Goal: Information Seeking & Learning: Learn about a topic

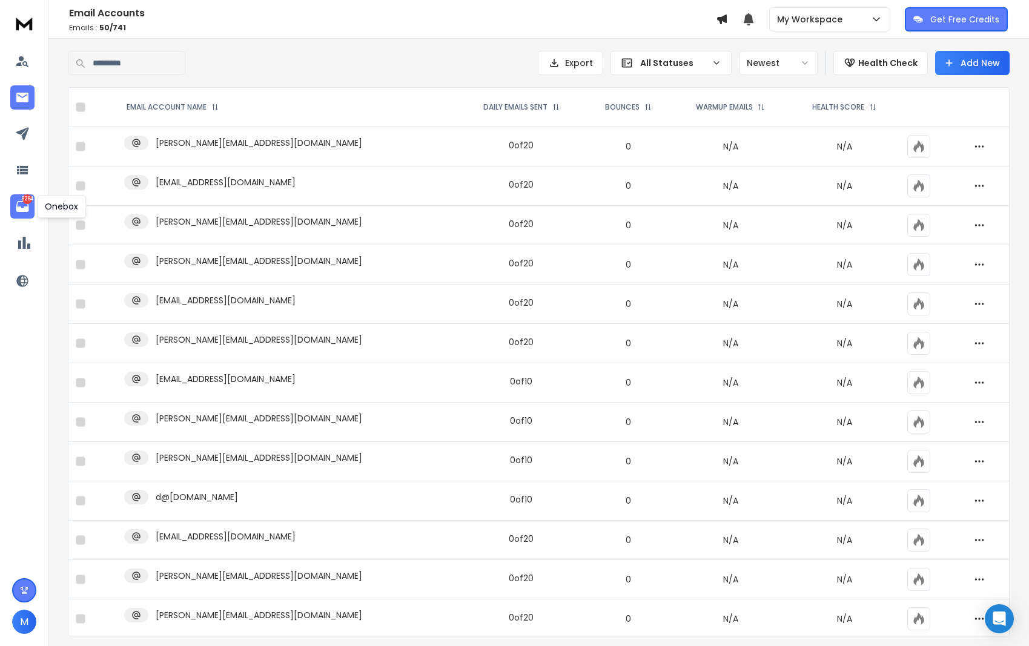
click at [13, 200] on link "8264" at bounding box center [22, 206] width 24 height 24
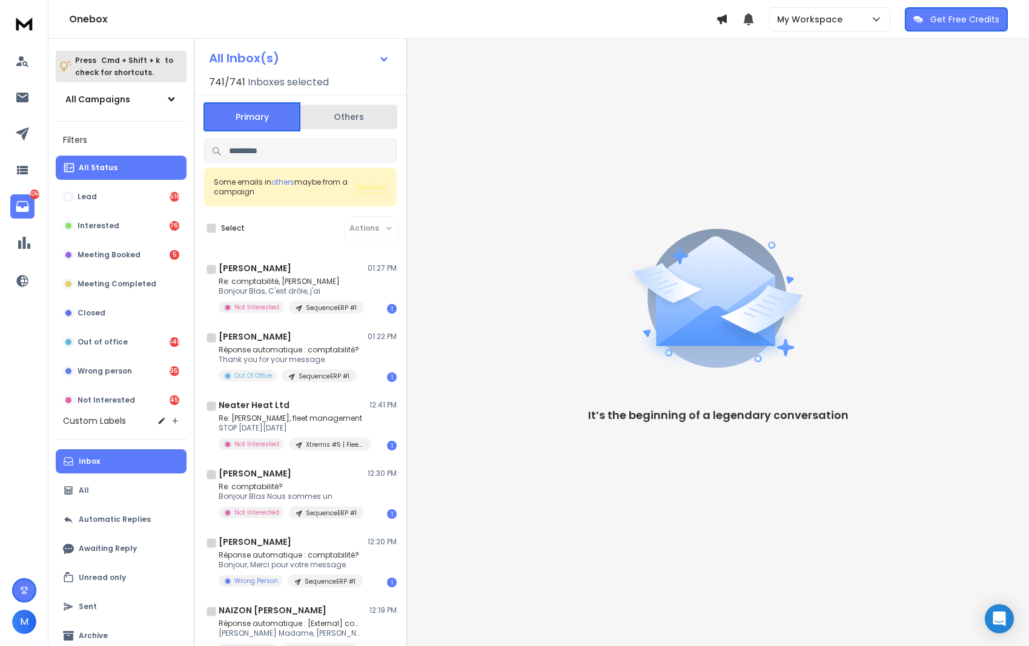
click at [319, 244] on div "Some emails in others maybe from a campaign Review Select Actions [PERSON_NAME]…" at bounding box center [300, 432] width 212 height 597
click at [319, 273] on div "[PERSON_NAME] 01:27 PM" at bounding box center [308, 268] width 178 height 12
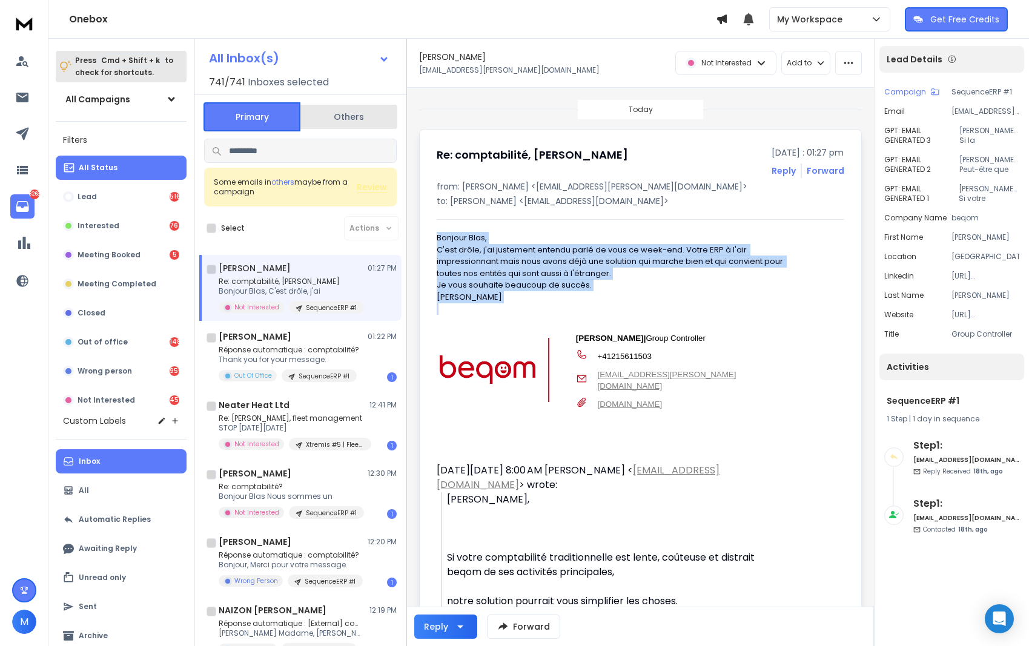
drag, startPoint x: 512, startPoint y: 303, endPoint x: 413, endPoint y: 214, distance: 133.4
copy div "Bonjour Blas, C'est drôle, j'ai justement entendu parlé de vous ce week-end. Vo…"
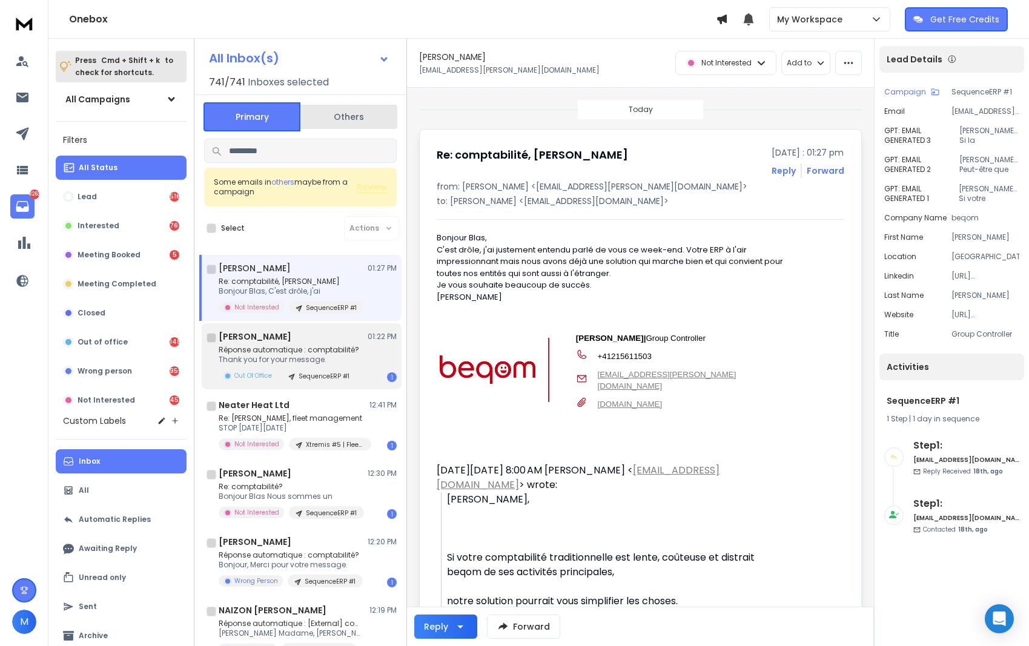
click at [283, 334] on h1 "[PERSON_NAME]" at bounding box center [255, 337] width 73 height 12
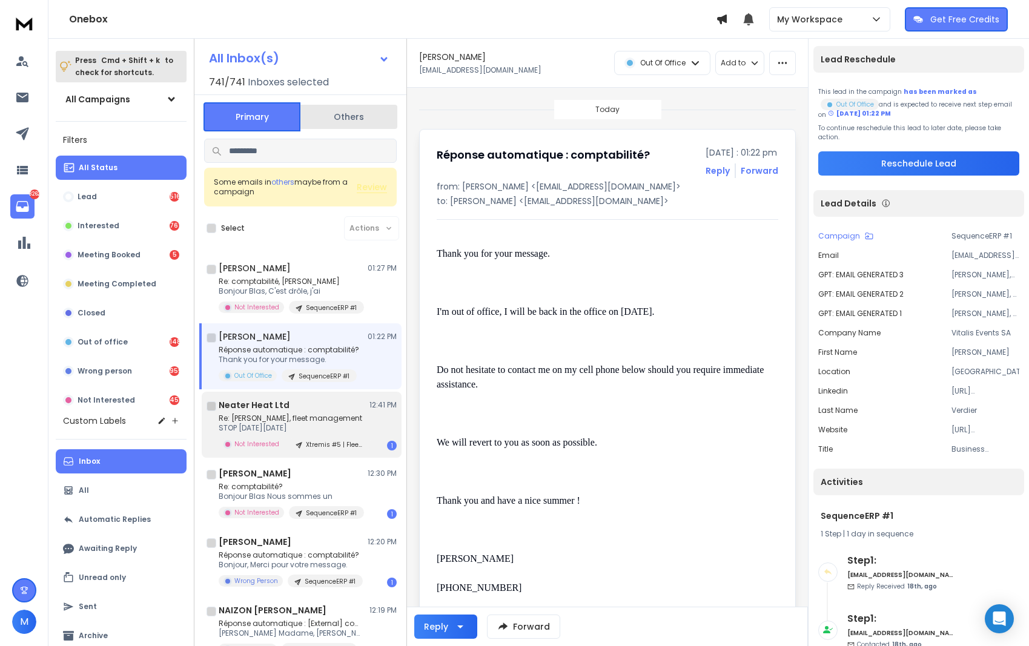
click at [276, 402] on h1 "Neater Heat Ltd" at bounding box center [254, 405] width 71 height 12
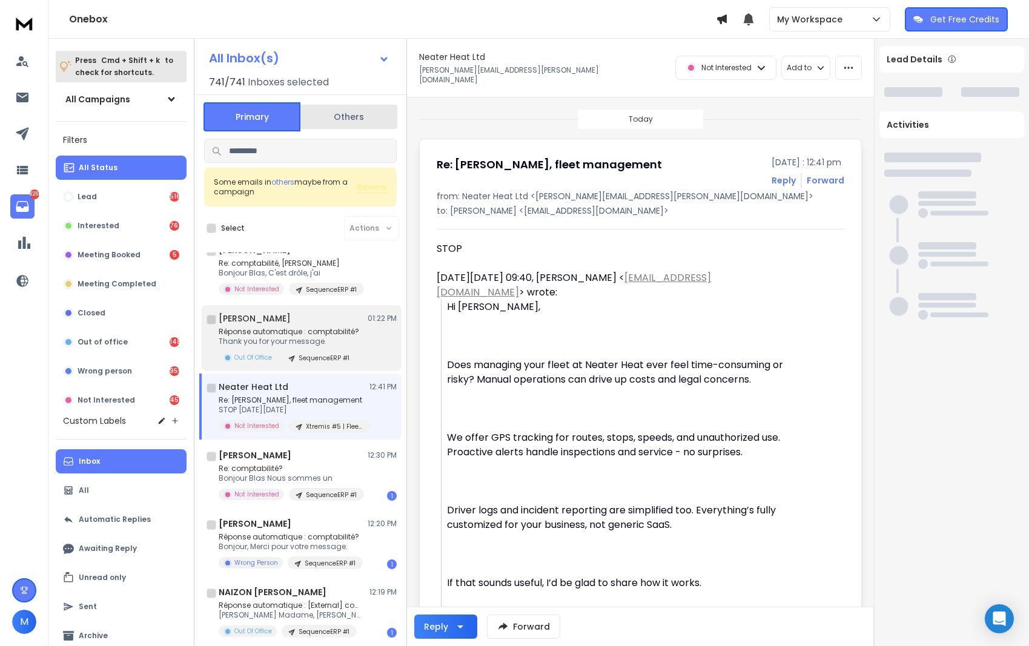
scroll to position [19, 0]
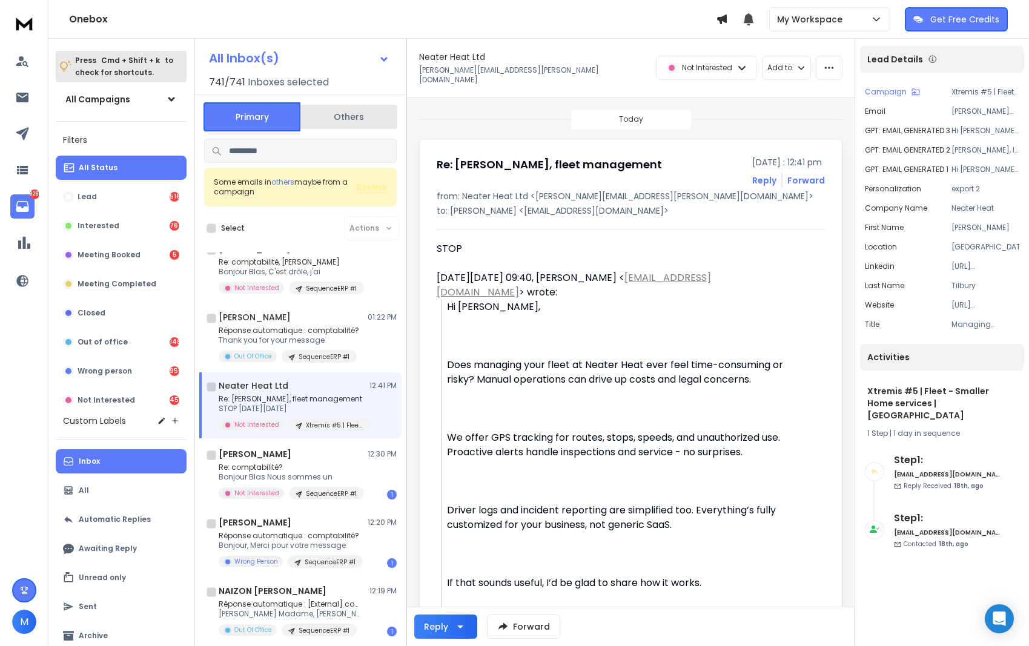
click at [276, 432] on div "Neater Heat Ltd 12:41 PM Re: [PERSON_NAME], fleet management STOP [DATE][DATE] …" at bounding box center [302, 405] width 200 height 66
click at [274, 452] on h1 "[PERSON_NAME]" at bounding box center [255, 454] width 73 height 12
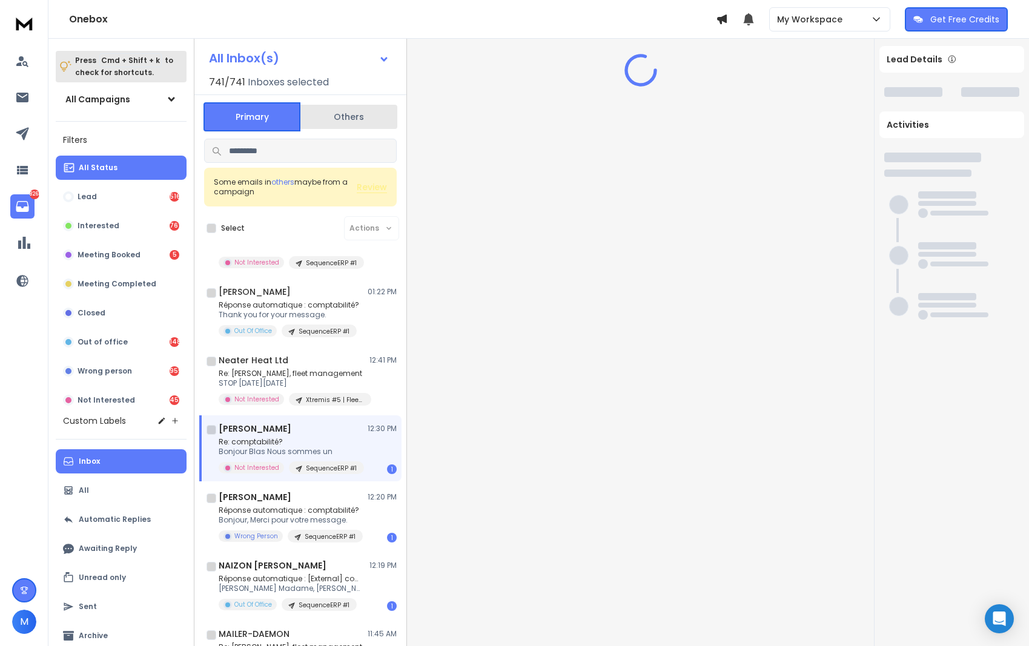
scroll to position [84, 0]
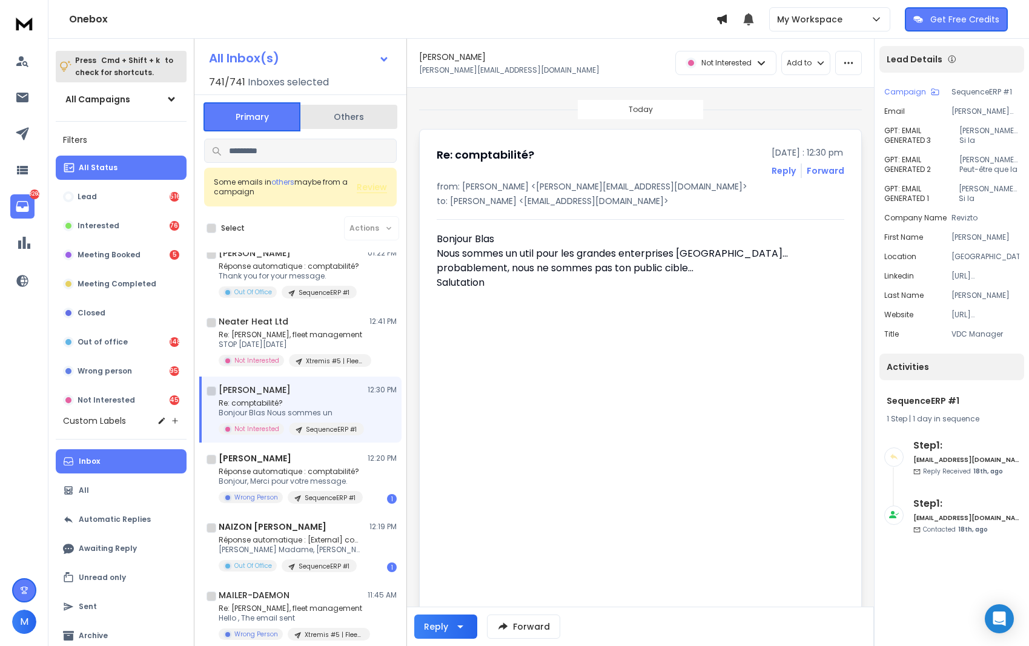
click at [445, 239] on div "Bonjour Blas Nous sommes un util pour les grandes enterprises [GEOGRAPHIC_DATA]…" at bounding box center [614, 261] width 354 height 58
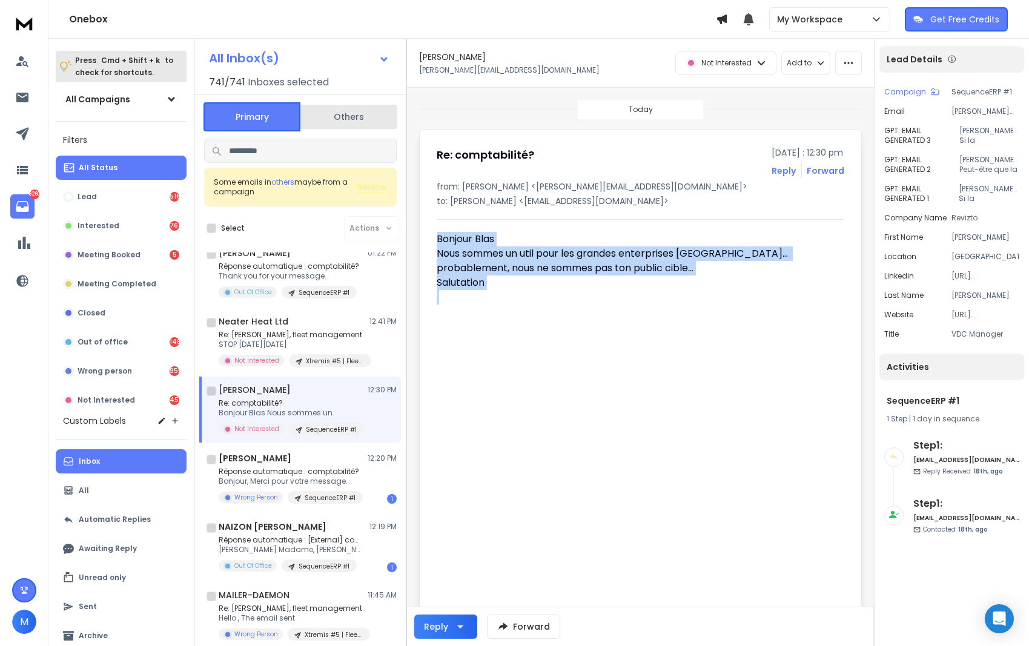
drag, startPoint x: 445, startPoint y: 239, endPoint x: 489, endPoint y: 279, distance: 59.6
click at [489, 279] on div "Bonjour Blas Nous sommes un util pour les grandes enterprises [GEOGRAPHIC_DATA]…" at bounding box center [614, 261] width 354 height 58
copy div "Bonjour Blas Nous sommes un util pour les grandes enterprises [GEOGRAPHIC_DATA]…"
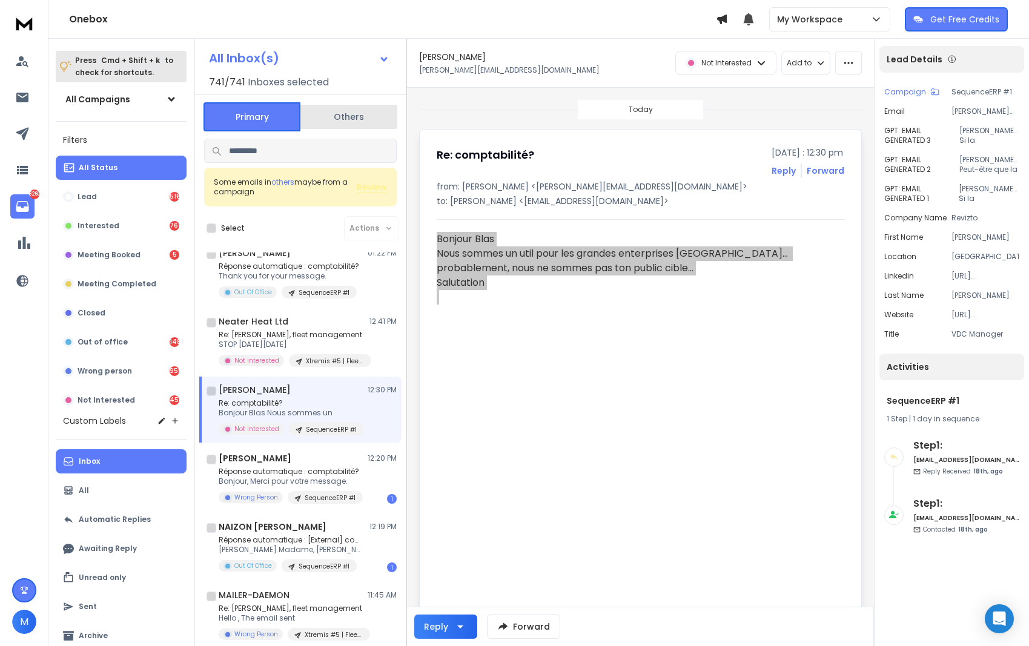
scroll to position [197, 0]
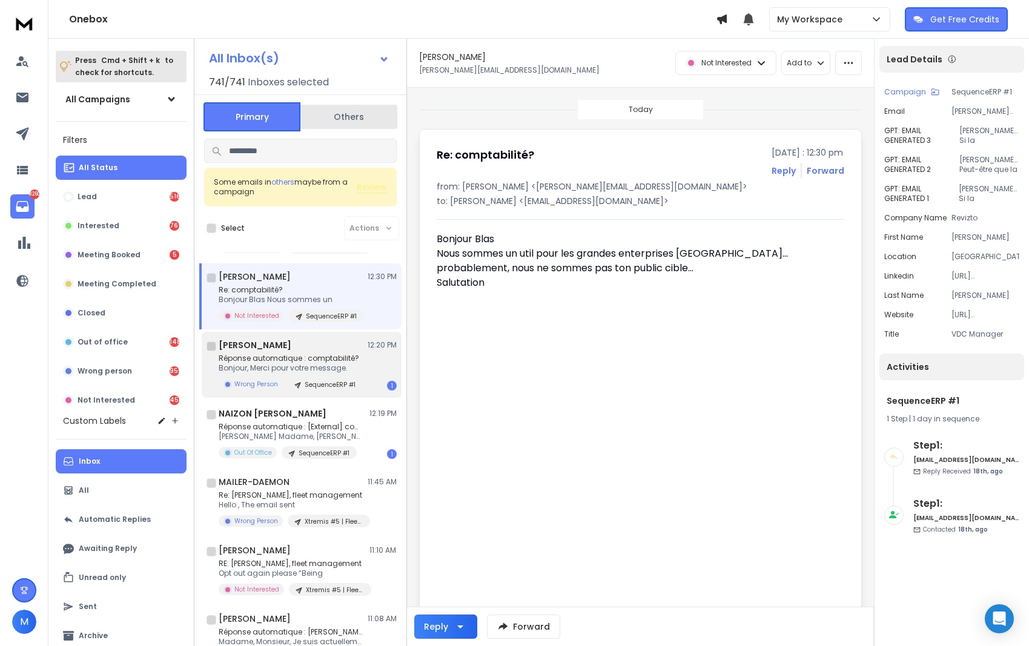
click at [295, 376] on div "Réponse automatique : comptabilité? Bonjour, Merci pour votre message. Wrong Pe…" at bounding box center [291, 372] width 144 height 37
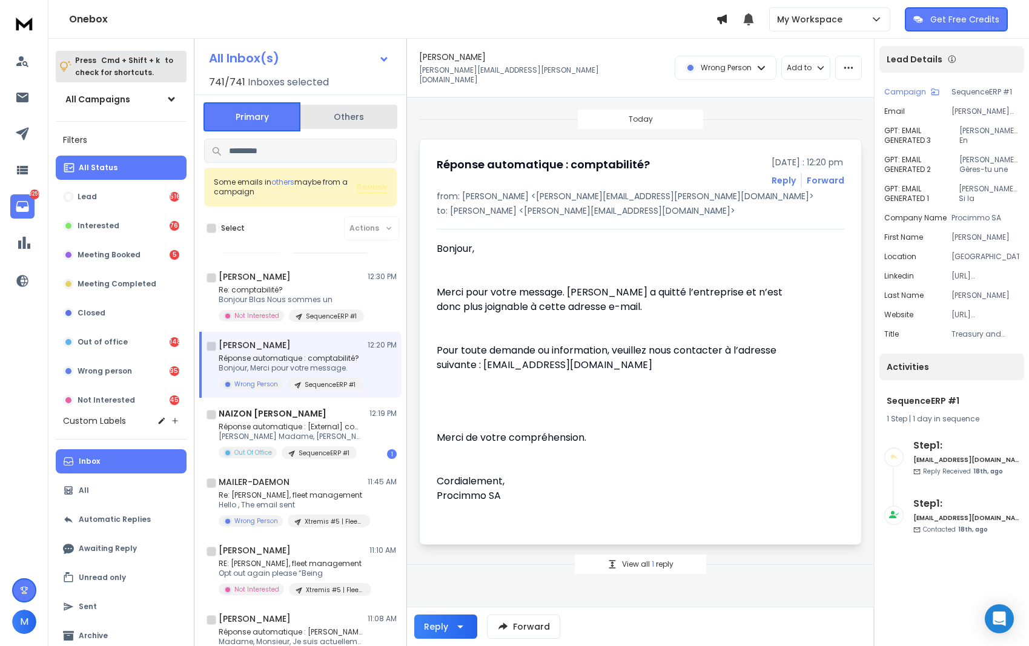
scroll to position [68, 0]
click at [329, 444] on div "Réponse automatique : [External] comptabilité, [PERSON_NAME] Madame, [PERSON_NA…" at bounding box center [291, 440] width 145 height 37
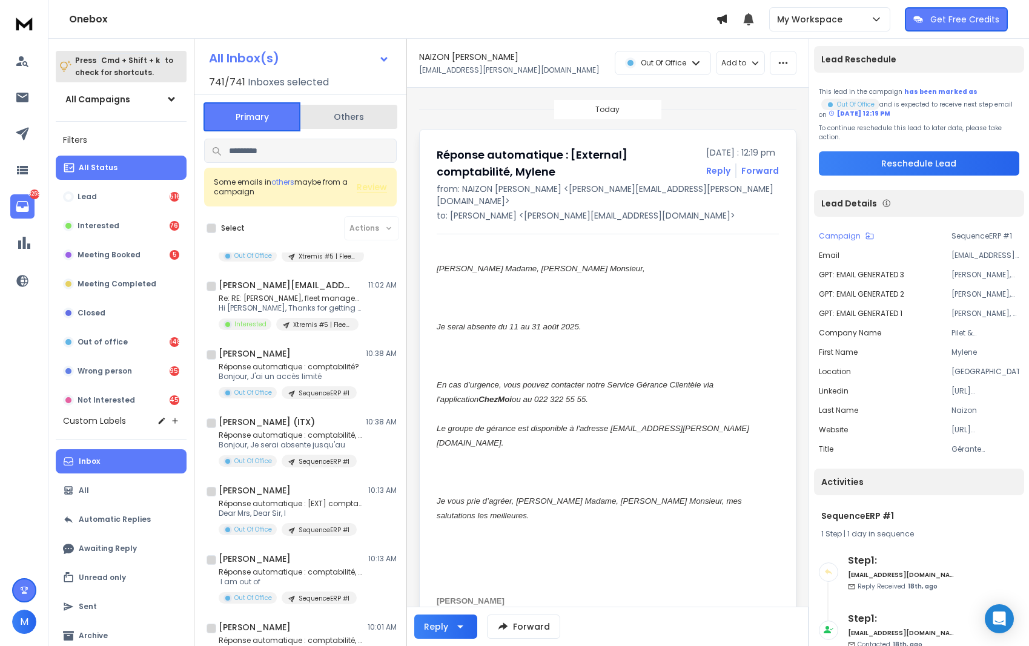
scroll to position [0, 0]
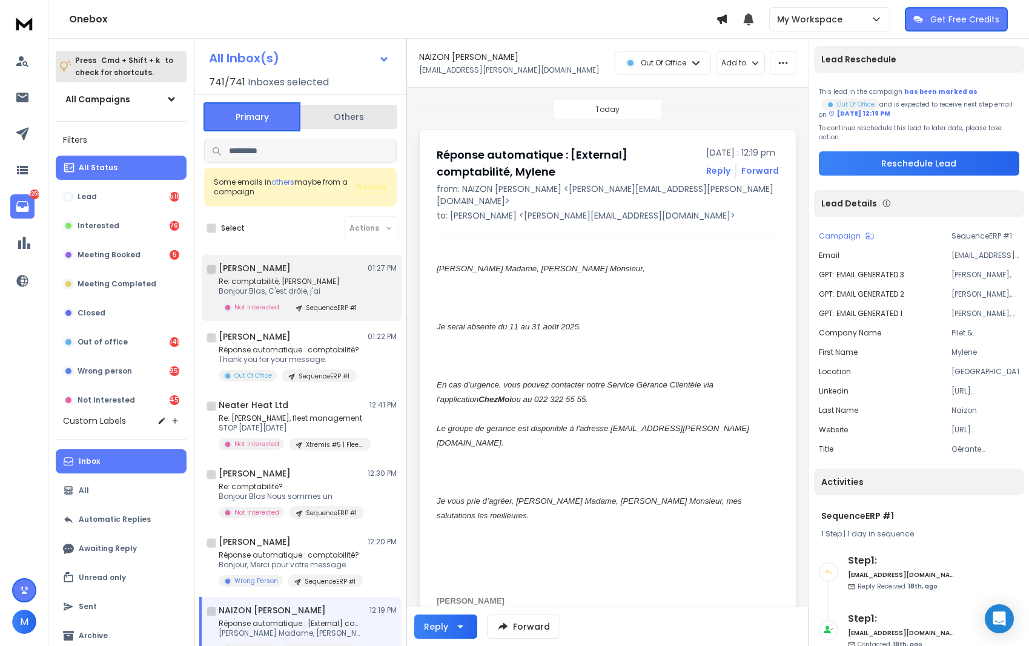
click at [329, 306] on p "SequenceERP #1" at bounding box center [331, 307] width 51 height 9
